Goal: Task Accomplishment & Management: Manage account settings

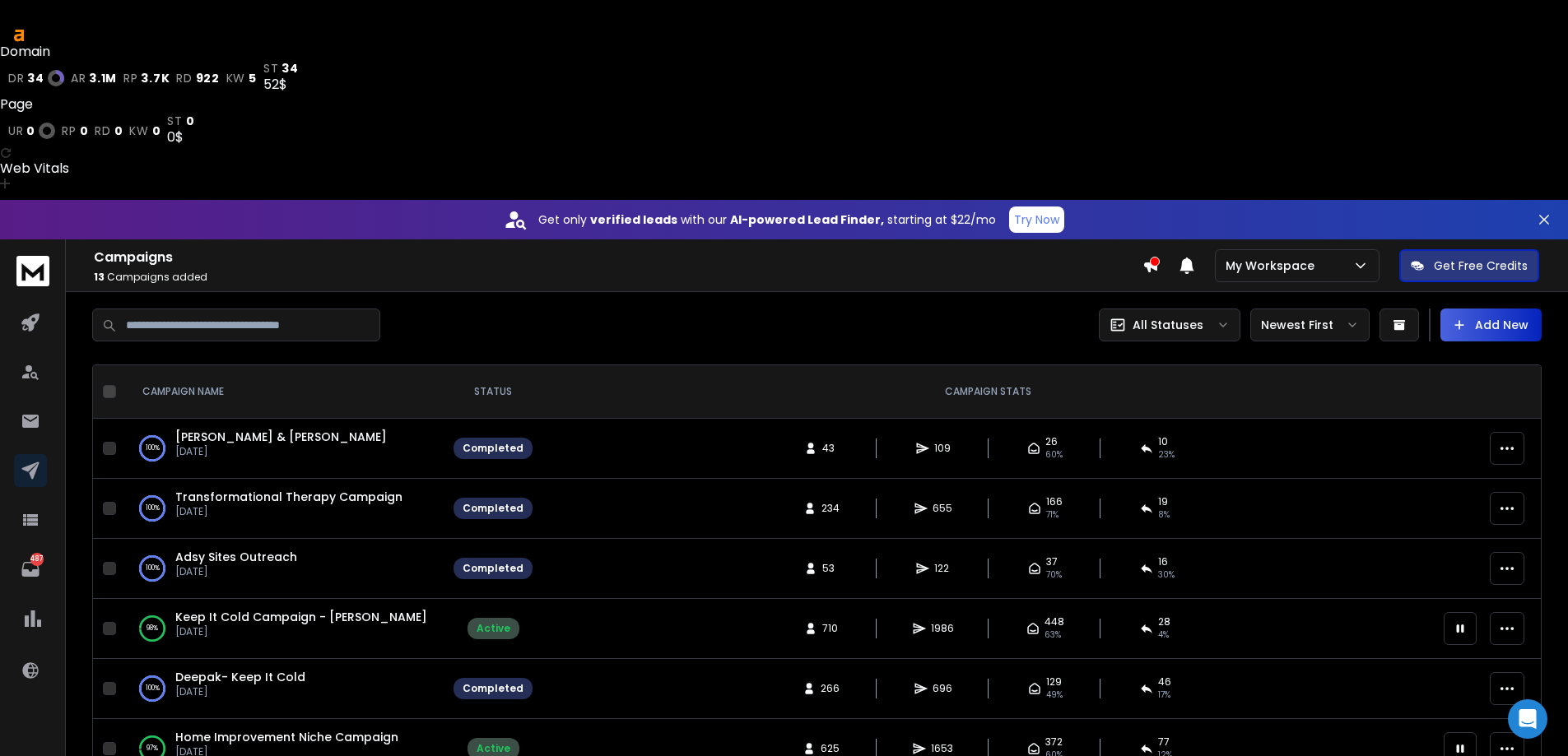
click at [270, 609] on span "Keep It Cold Campaign - [PERSON_NAME]" at bounding box center [300, 617] width 252 height 17
click at [269, 609] on span "Keep It Cold Campaign - [PERSON_NAME]" at bounding box center [300, 617] width 252 height 17
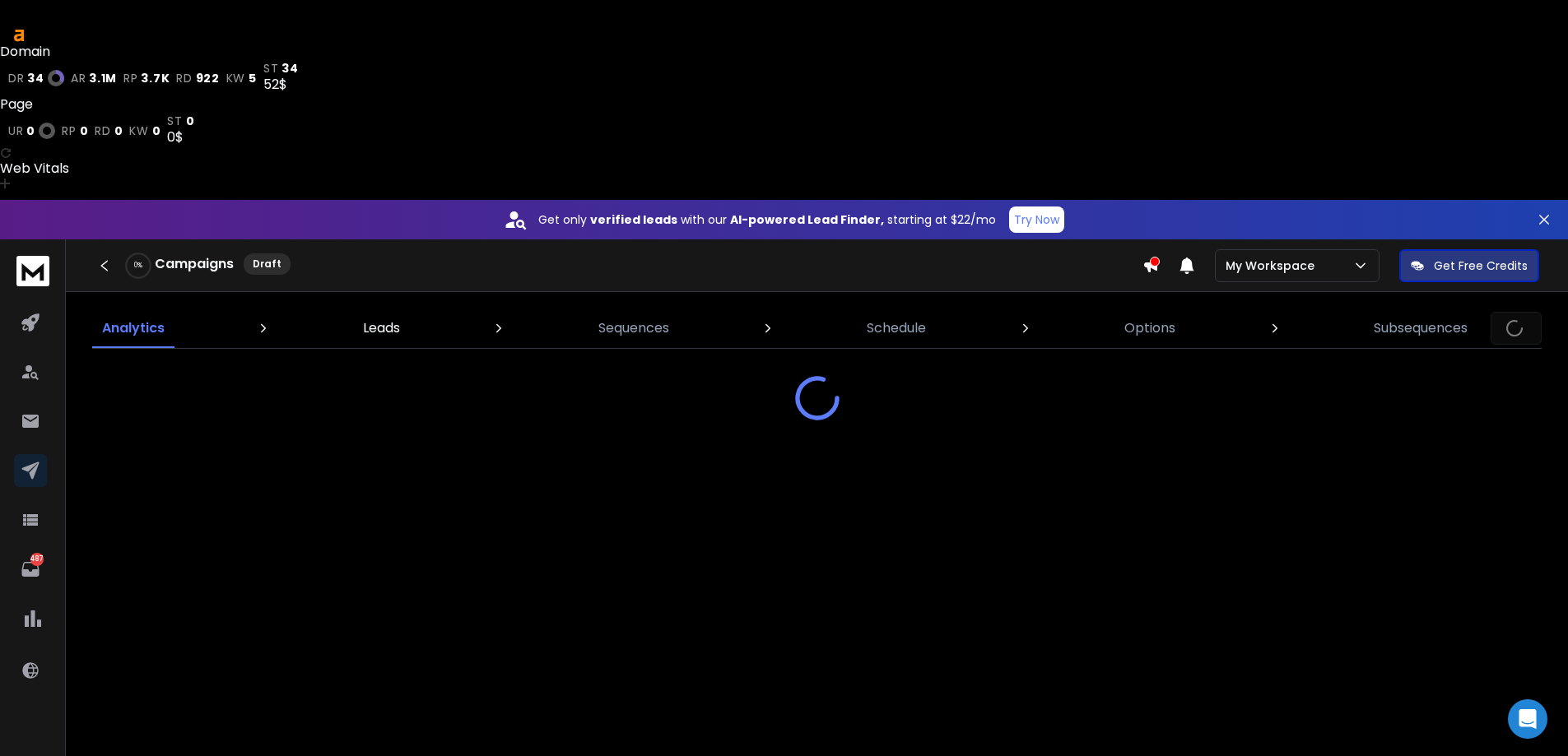
click at [370, 318] on p "Leads" at bounding box center [381, 328] width 37 height 20
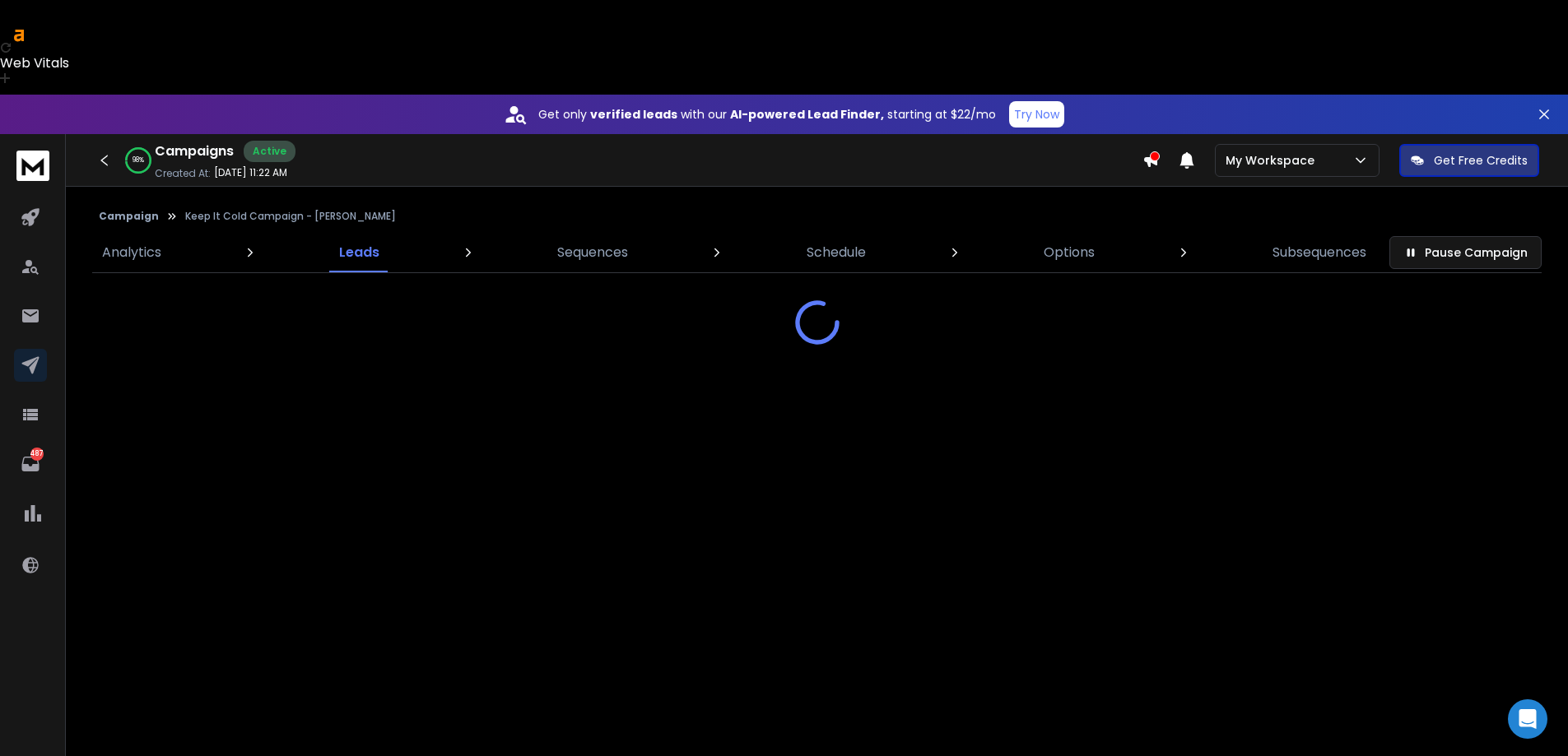
click at [384, 233] on link "Leads" at bounding box center [359, 253] width 60 height 40
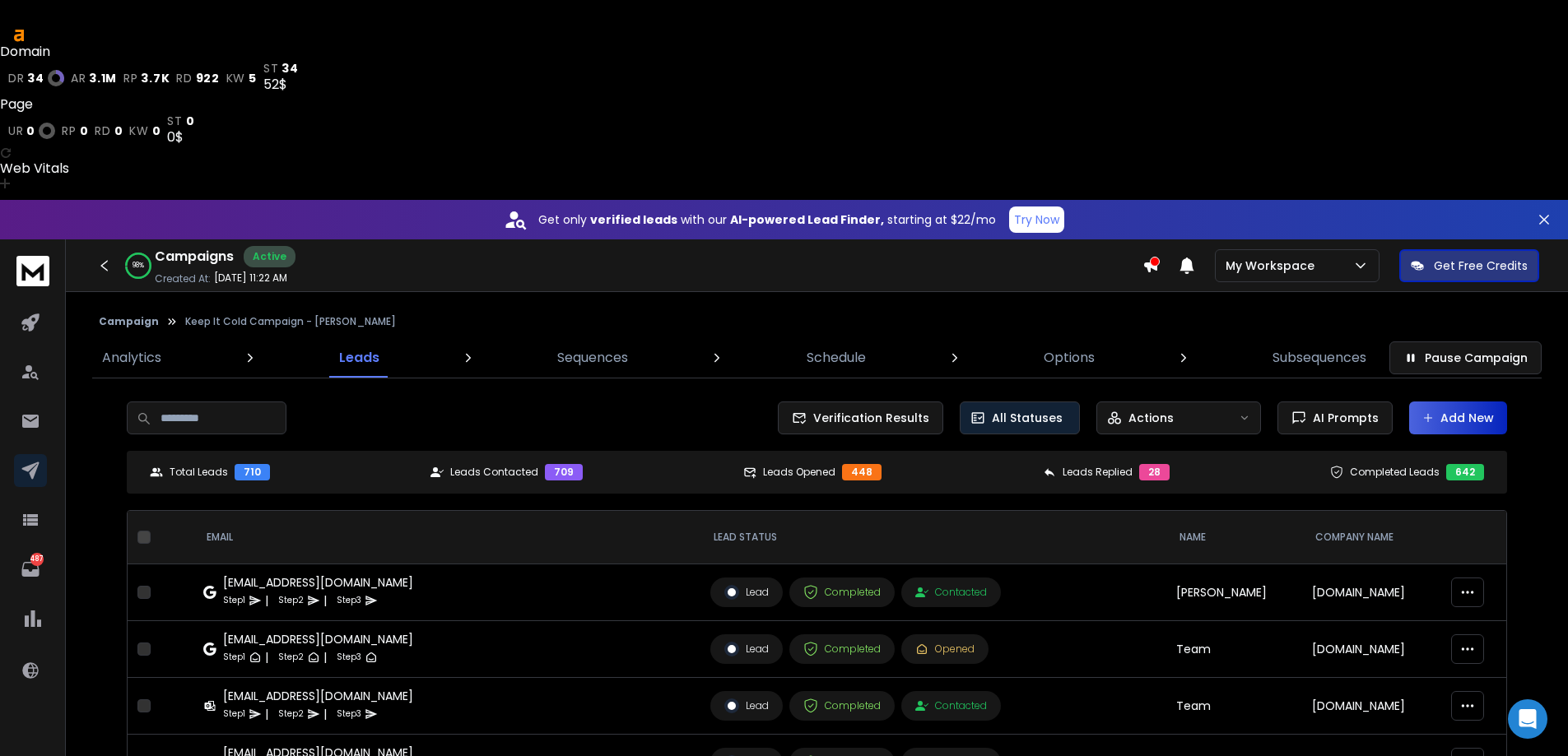
click at [1049, 410] on p "All Statuses" at bounding box center [1027, 418] width 71 height 17
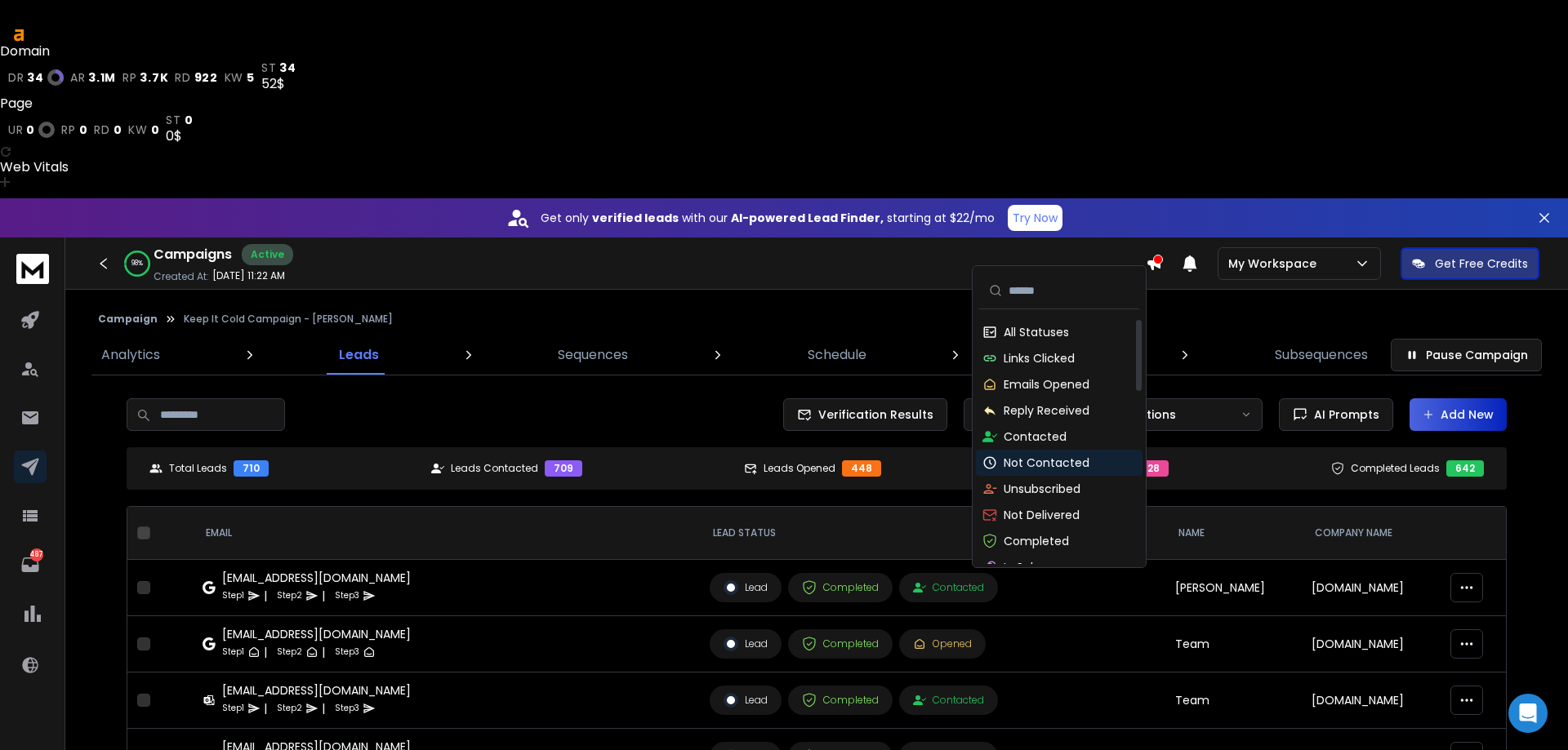
click at [1058, 460] on p "Not Contacted" at bounding box center [1046, 463] width 86 height 17
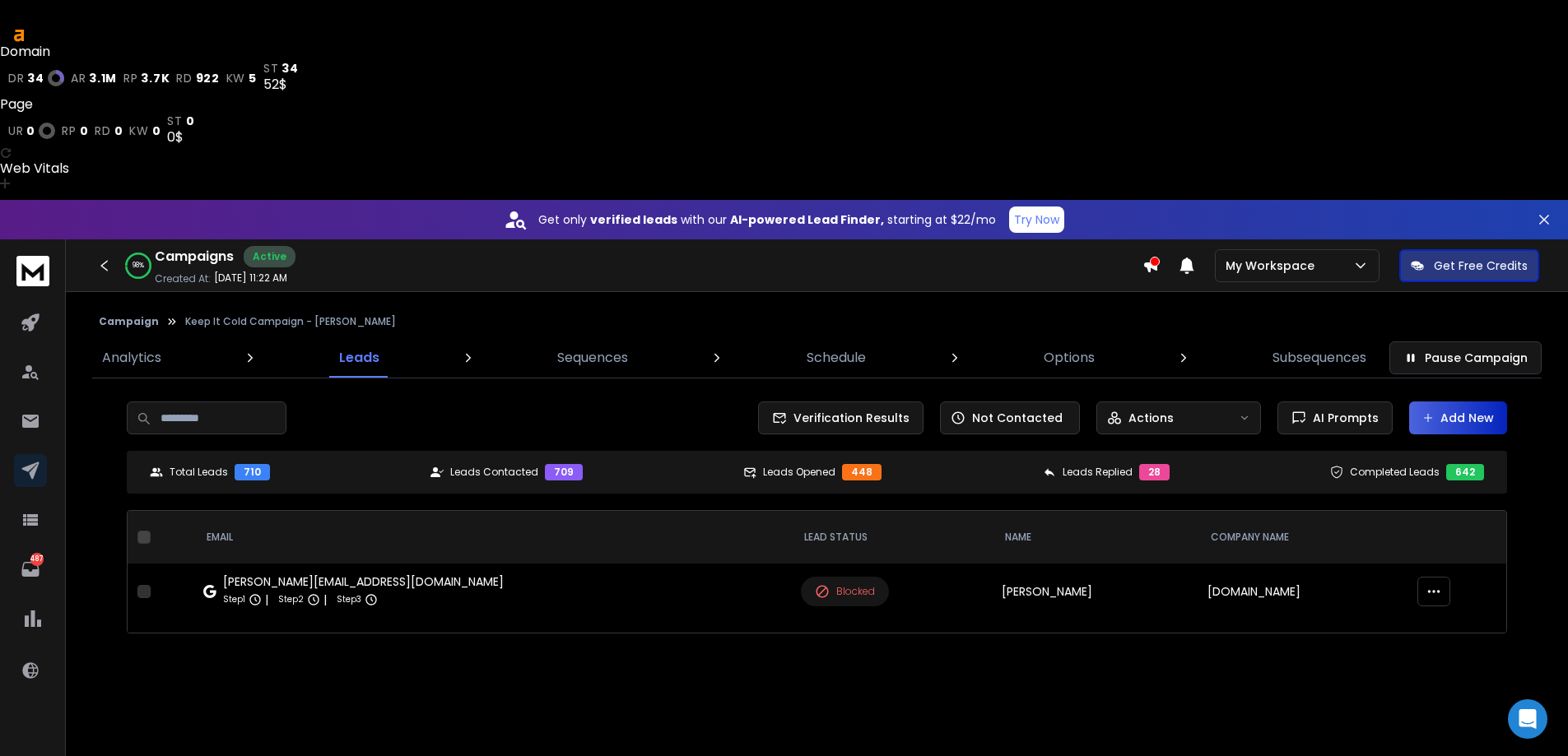
click at [1426, 584] on icon "button" at bounding box center [1433, 591] width 15 height 15
click at [1361, 457] on p "Delete Lead" at bounding box center [1381, 457] width 69 height 17
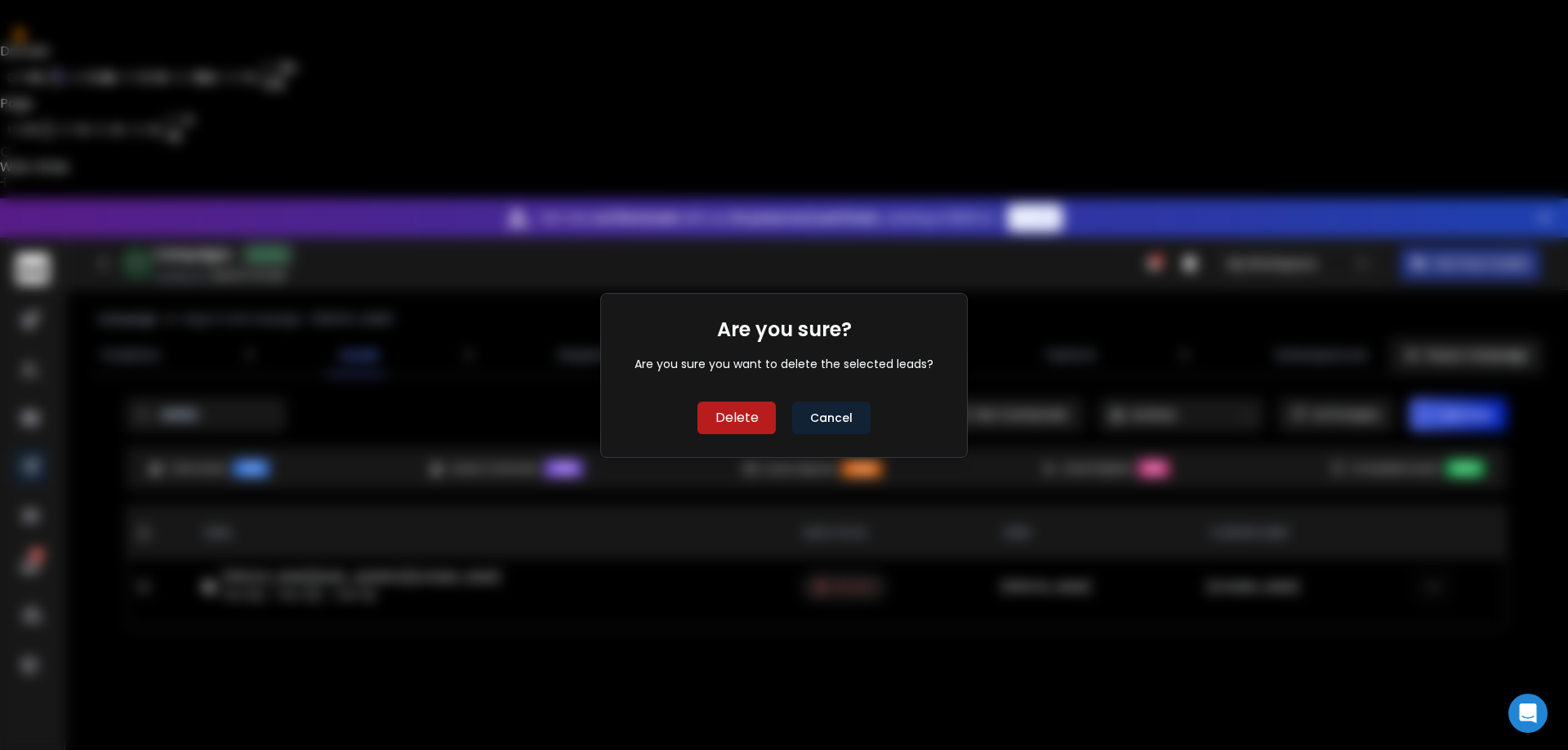
click at [711, 418] on button "Delete" at bounding box center [736, 417] width 78 height 33
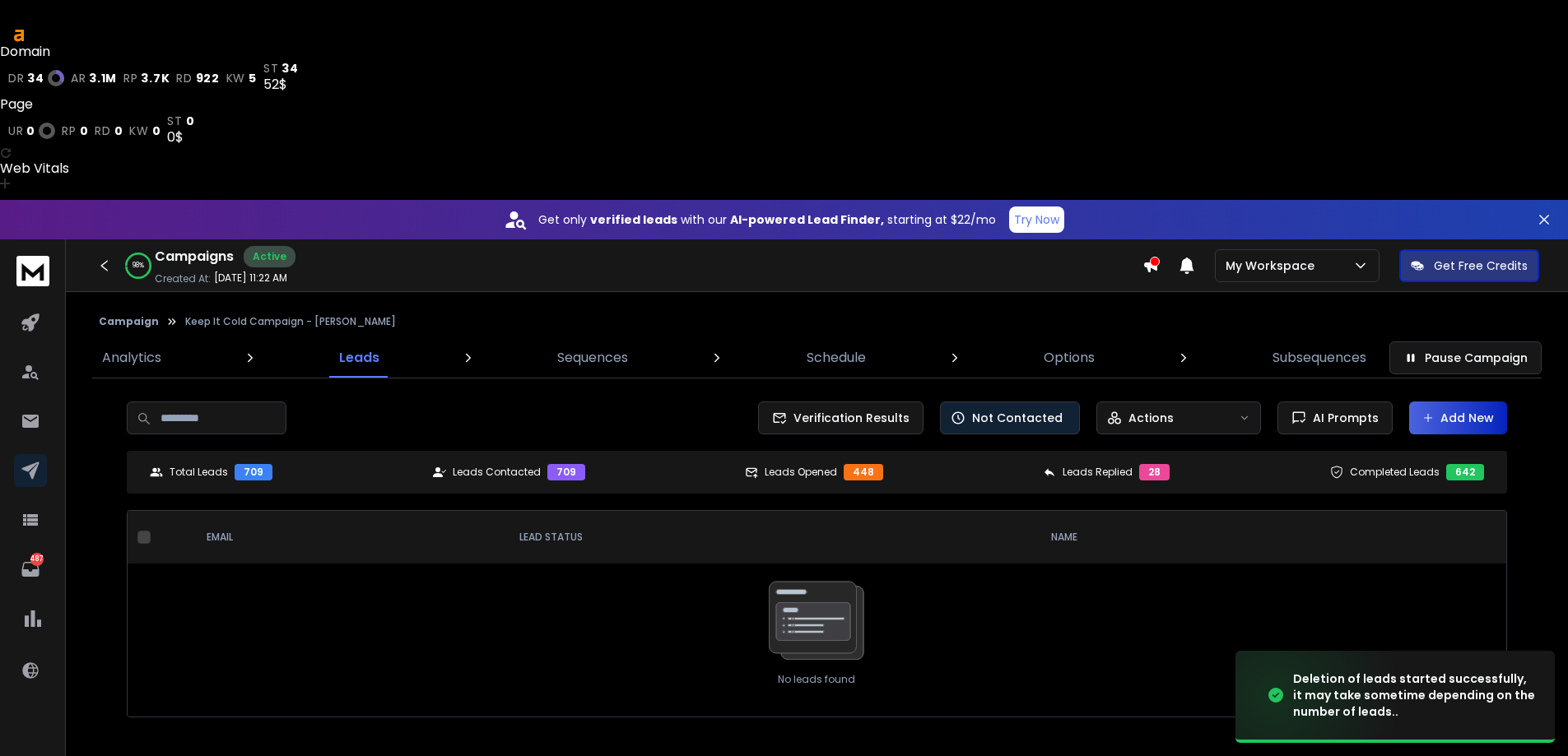
click at [1024, 410] on p "Not Contacted" at bounding box center [1017, 418] width 91 height 17
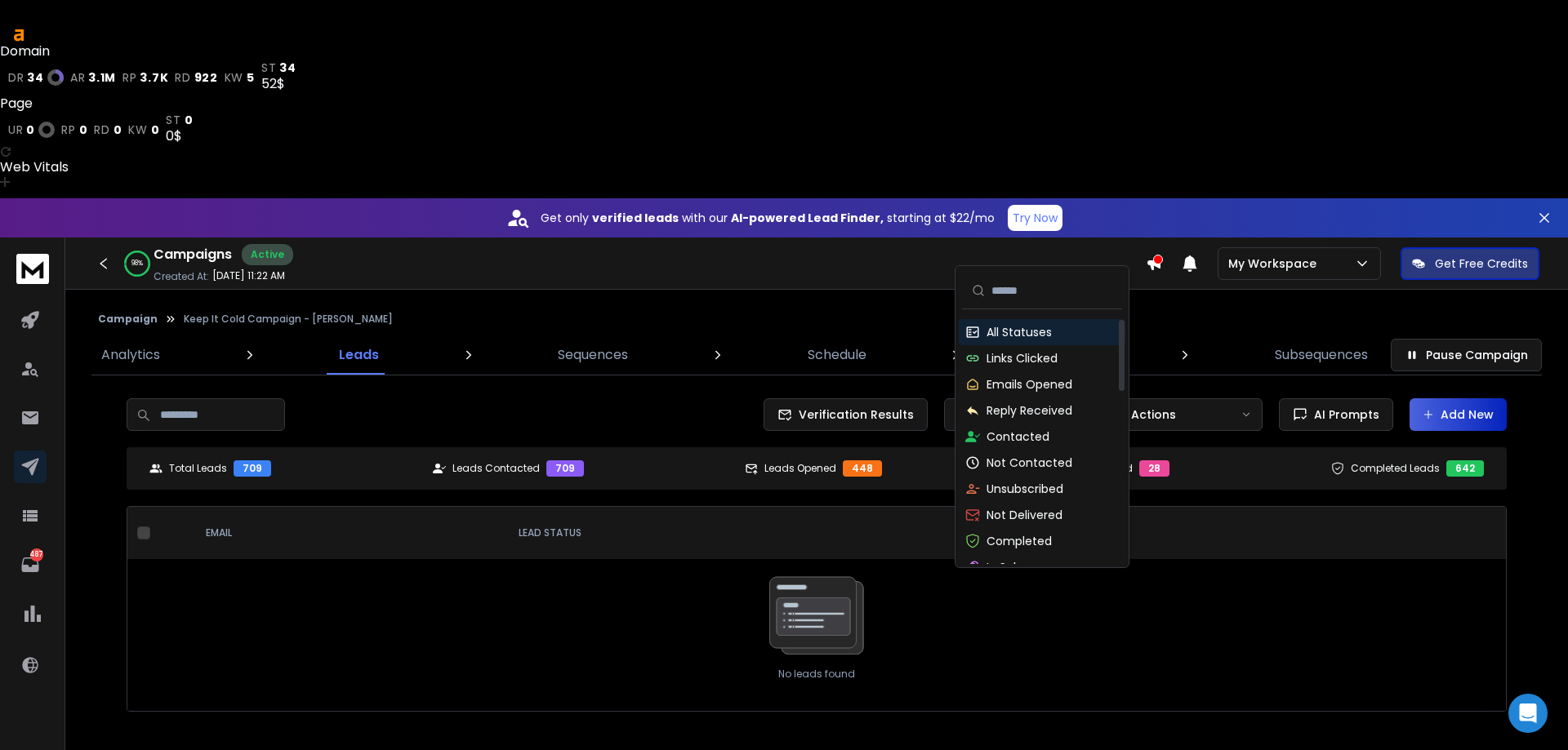
click at [1046, 338] on p "All Statuses" at bounding box center [1019, 332] width 65 height 17
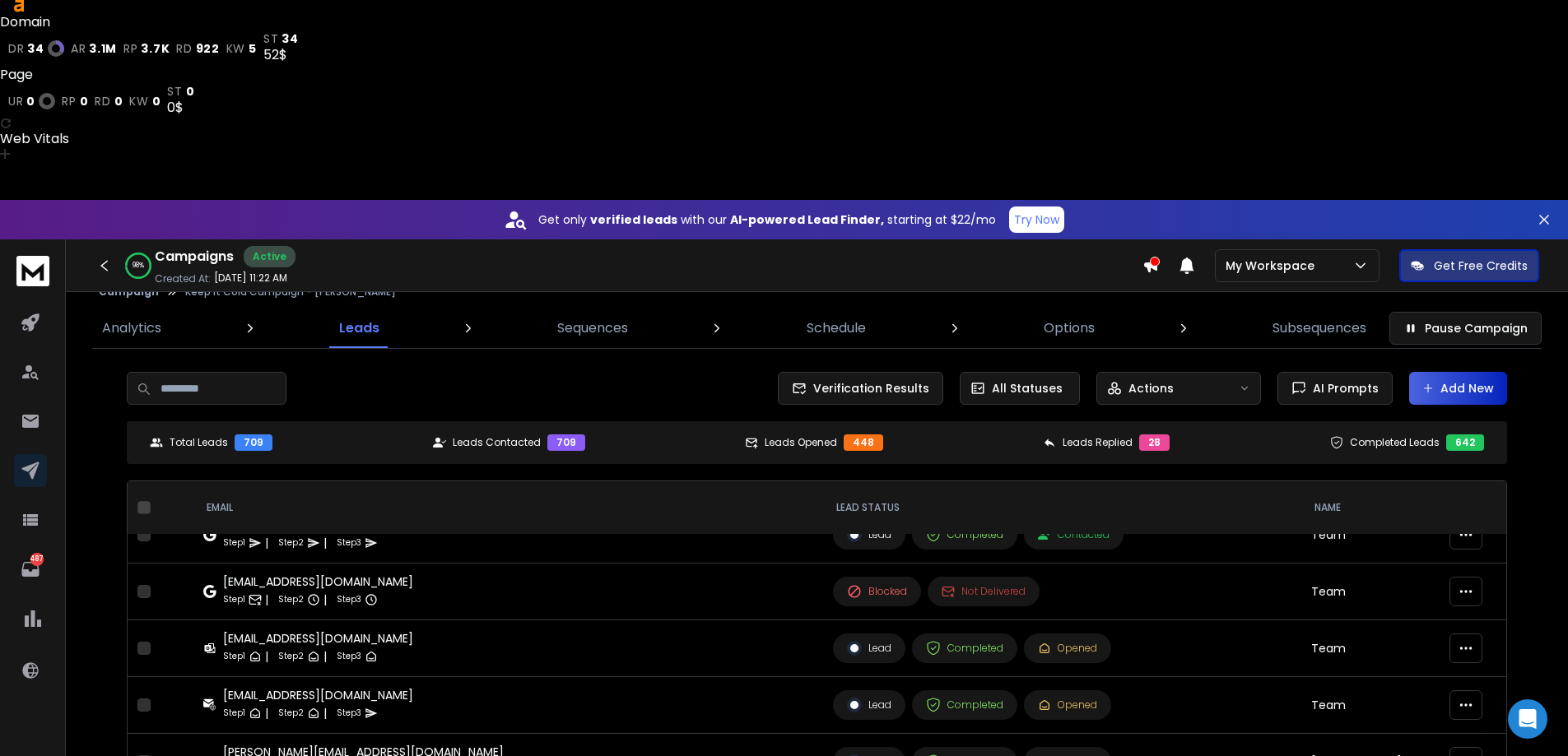
scroll to position [18842, 0]
